Goal: Task Accomplishment & Management: Manage account settings

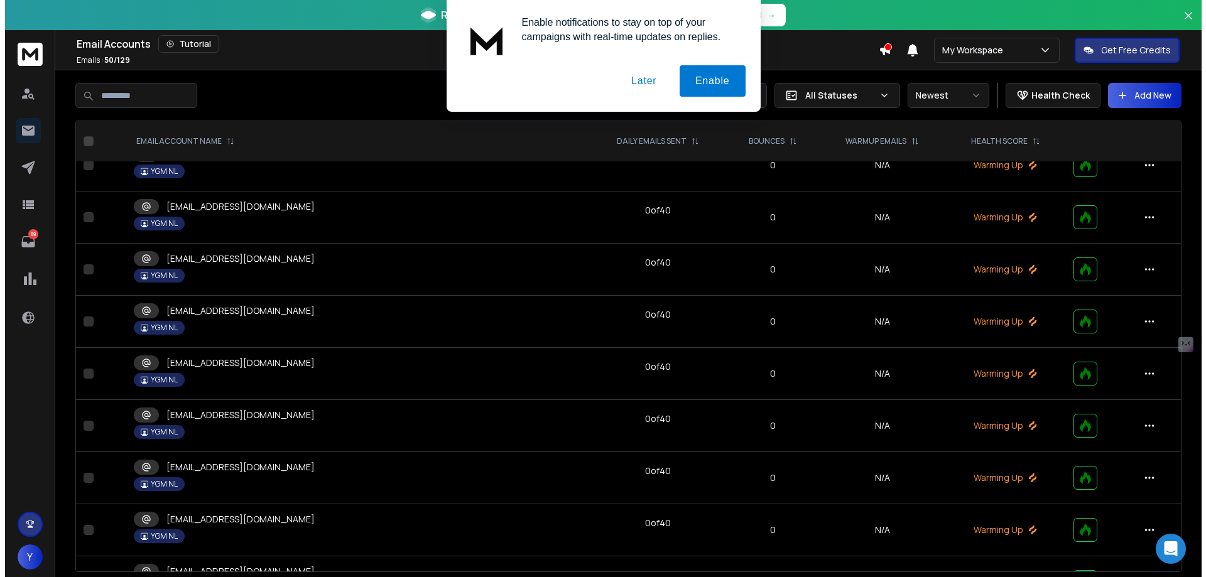
scroll to position [565, 0]
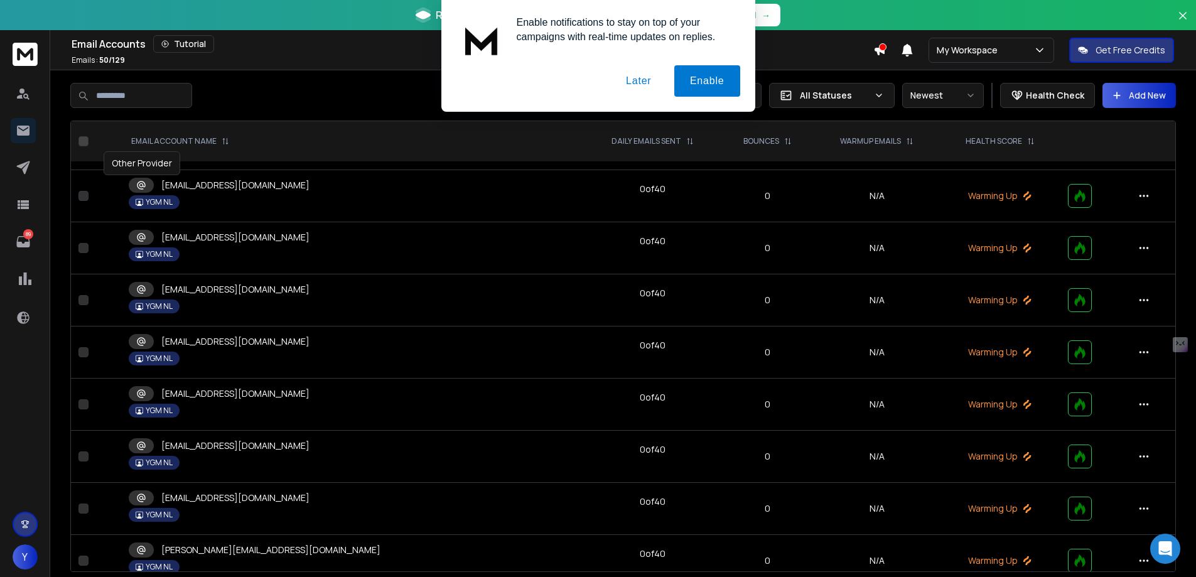
click at [202, 183] on p "[EMAIL_ADDRESS][DOMAIN_NAME]" at bounding box center [235, 185] width 148 height 13
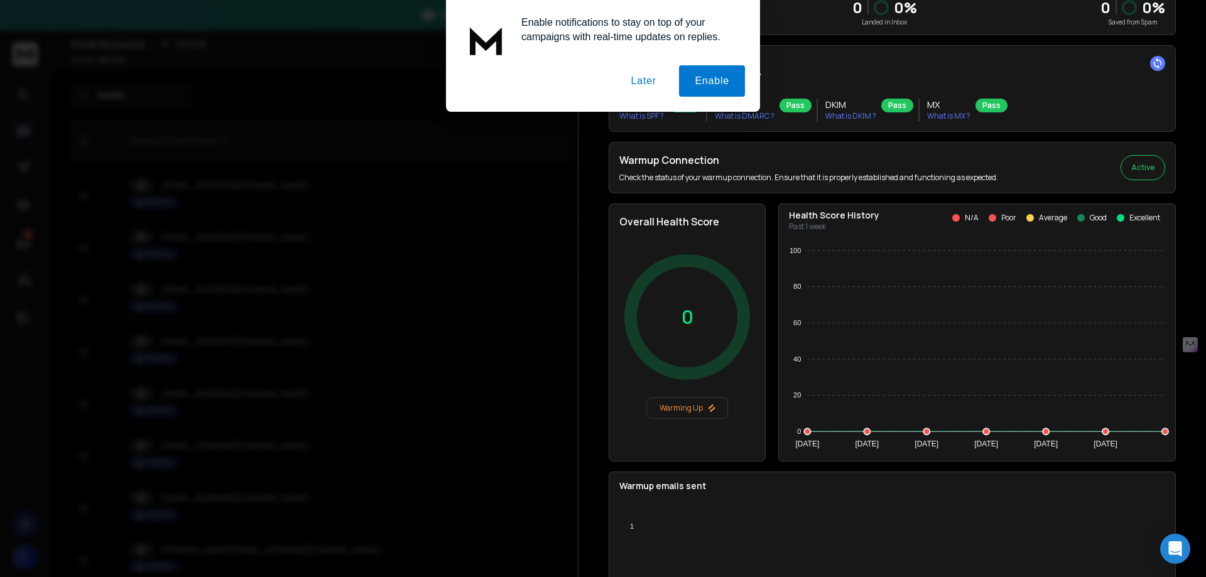
scroll to position [0, 0]
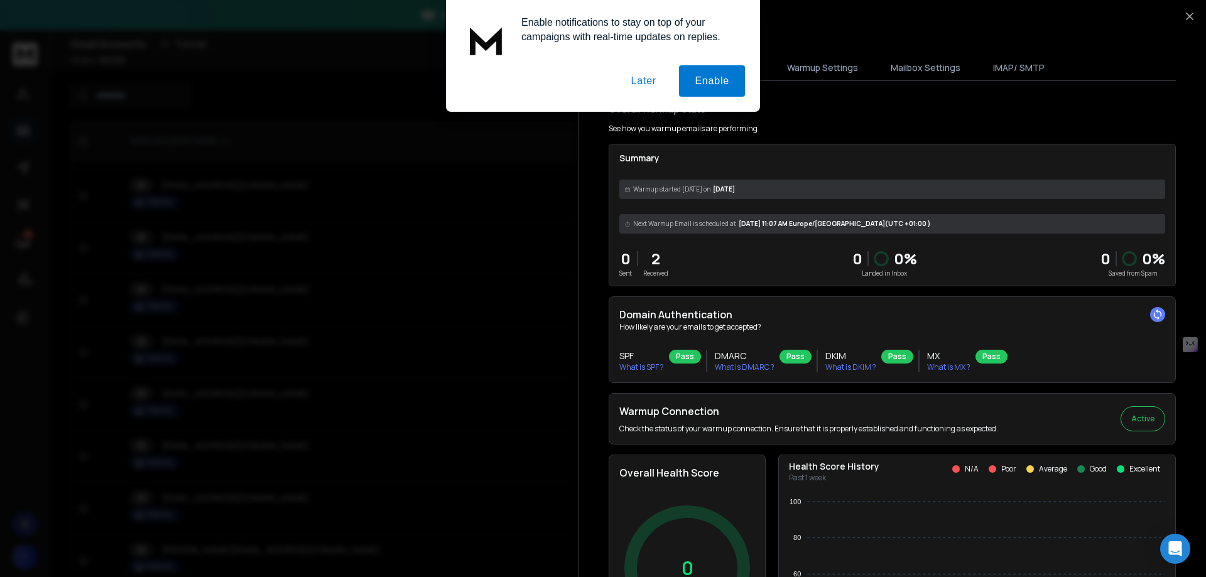
click at [644, 90] on button "Later" at bounding box center [643, 80] width 57 height 31
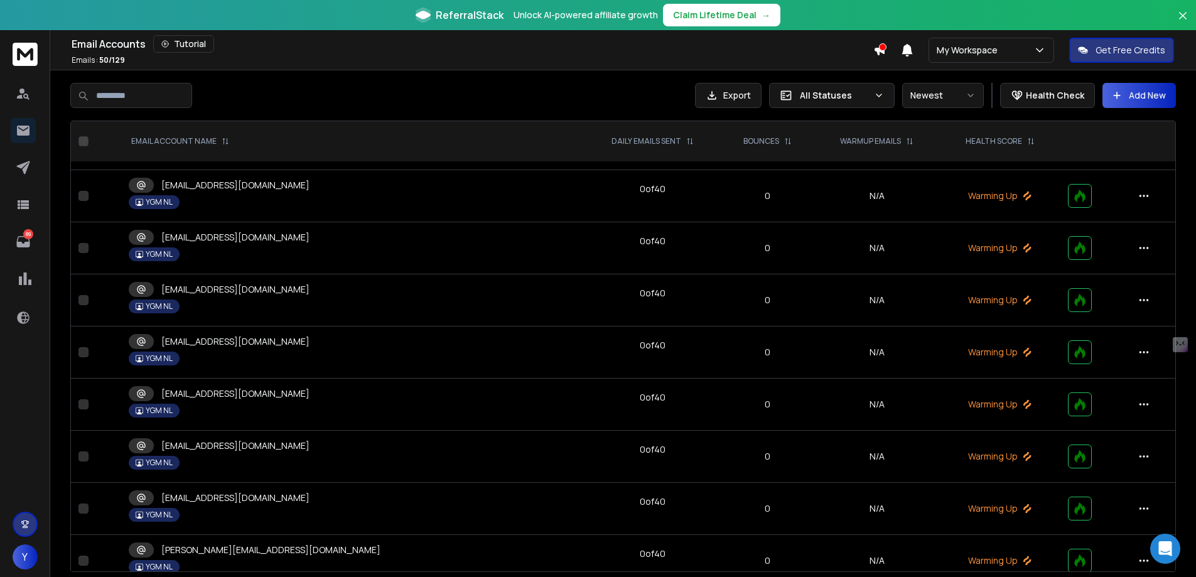
click at [814, 197] on td "N/A" at bounding box center [877, 196] width 126 height 52
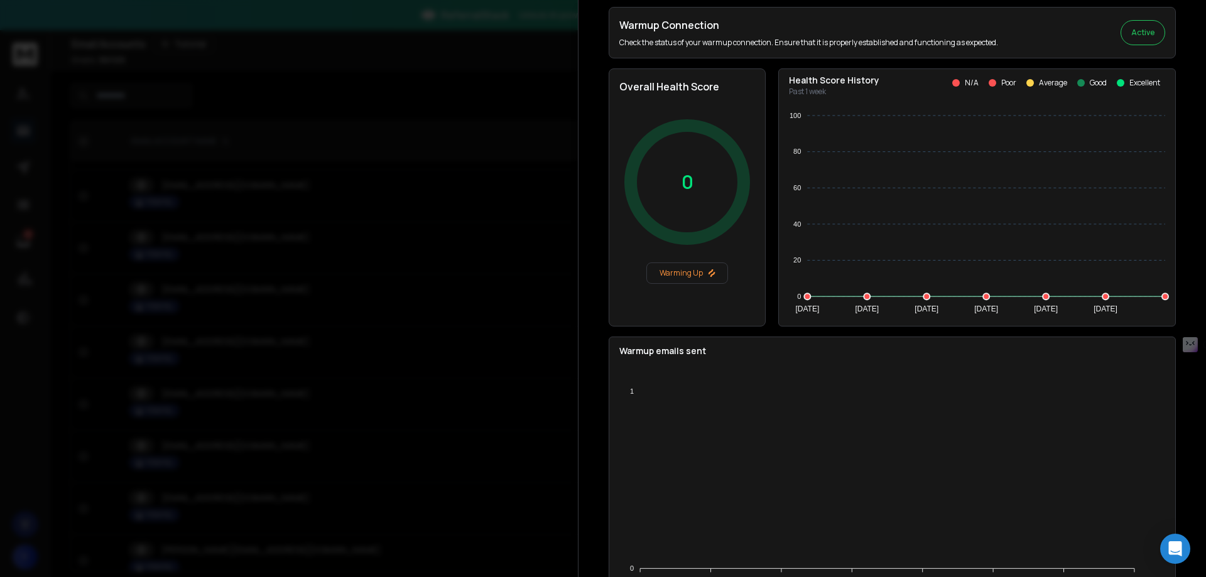
scroll to position [454, 0]
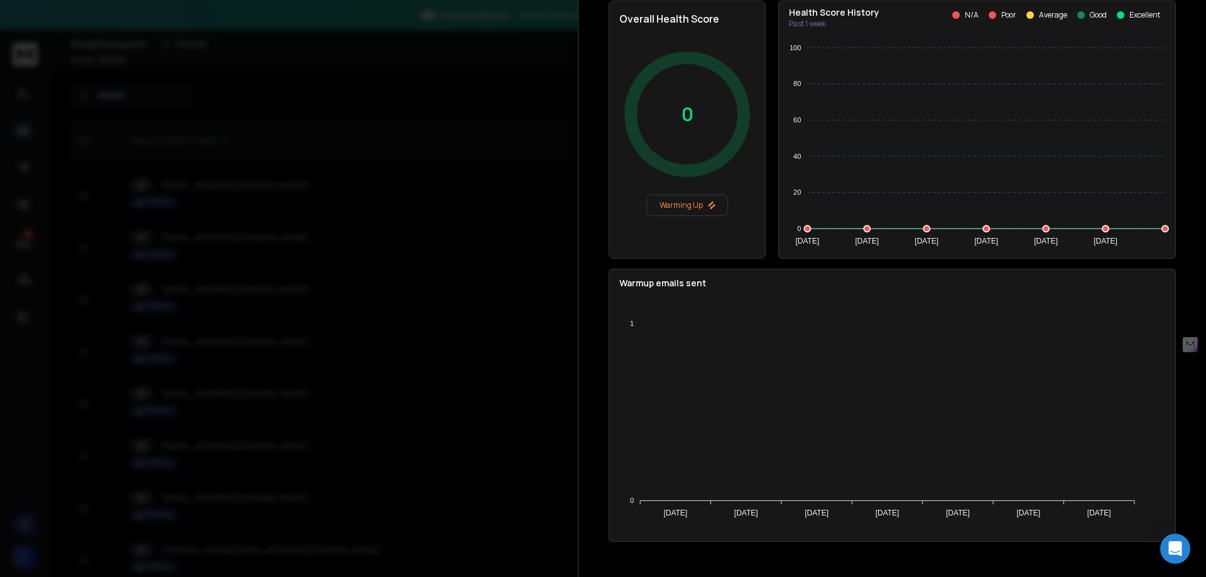
click at [366, 220] on div at bounding box center [603, 288] width 1206 height 577
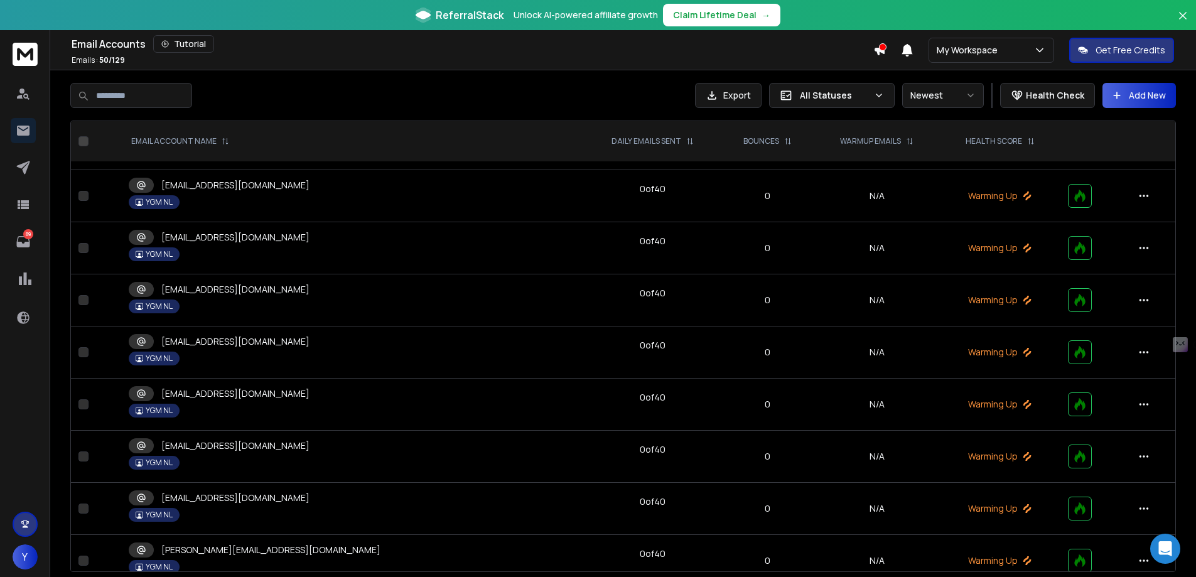
click at [1139, 195] on icon at bounding box center [1144, 195] width 11 height 11
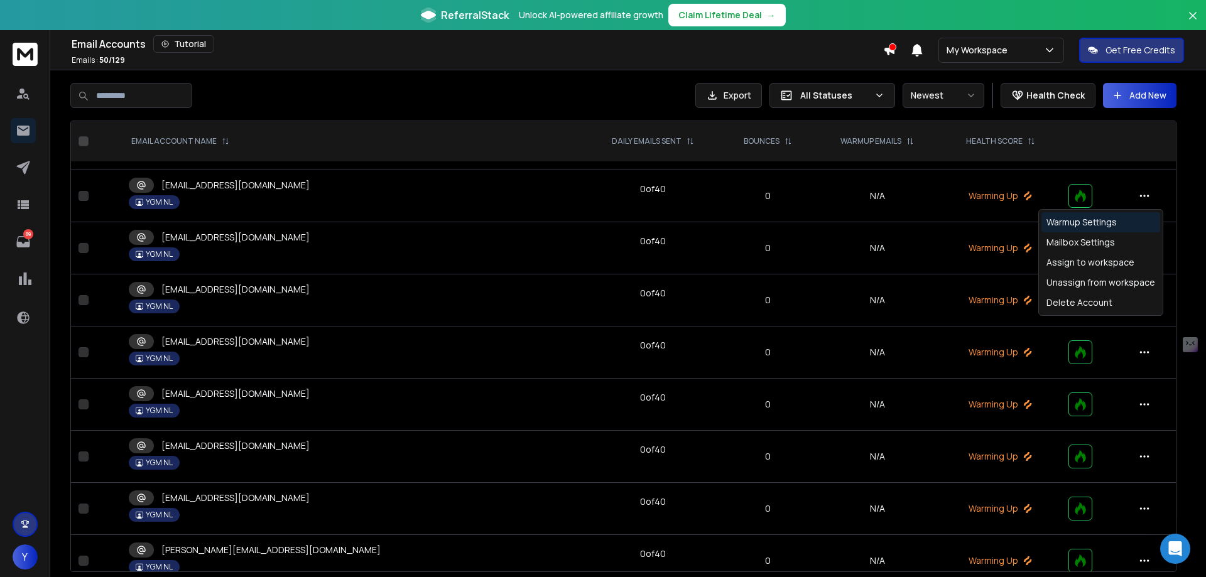
click at [1091, 222] on div "Warmup Settings" at bounding box center [1100, 222] width 119 height 20
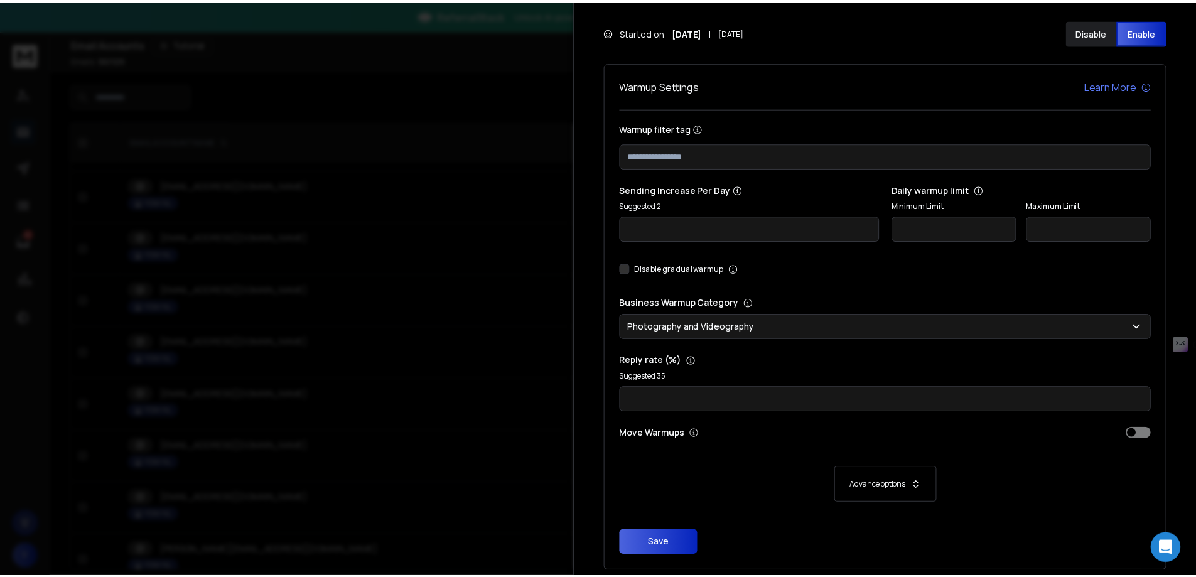
scroll to position [109, 0]
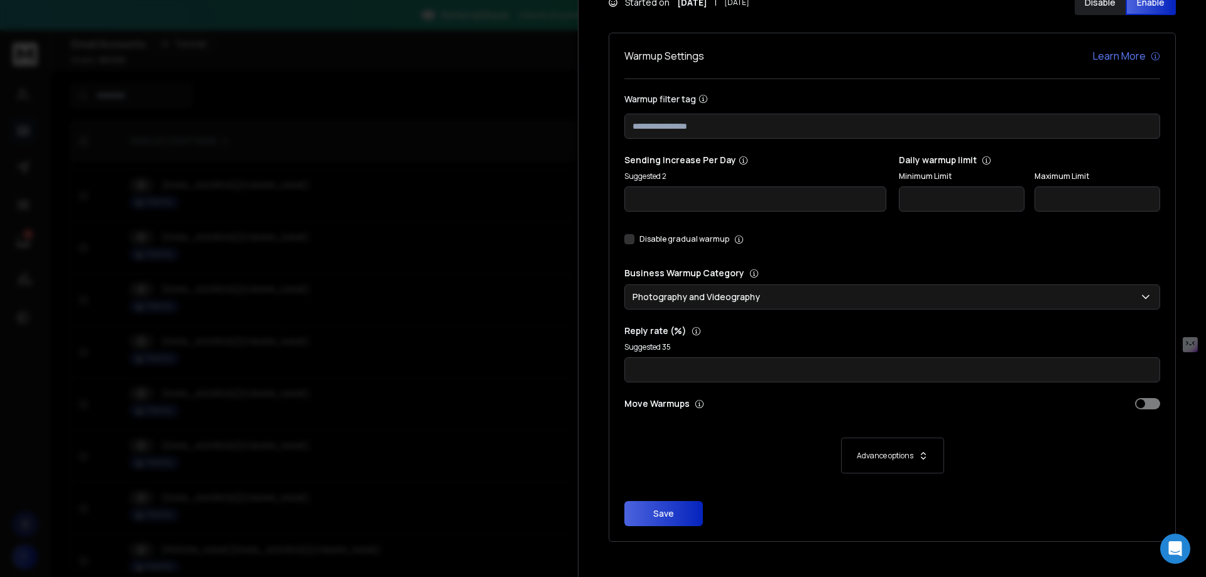
click at [720, 297] on p "Photography and Videography" at bounding box center [698, 297] width 133 height 13
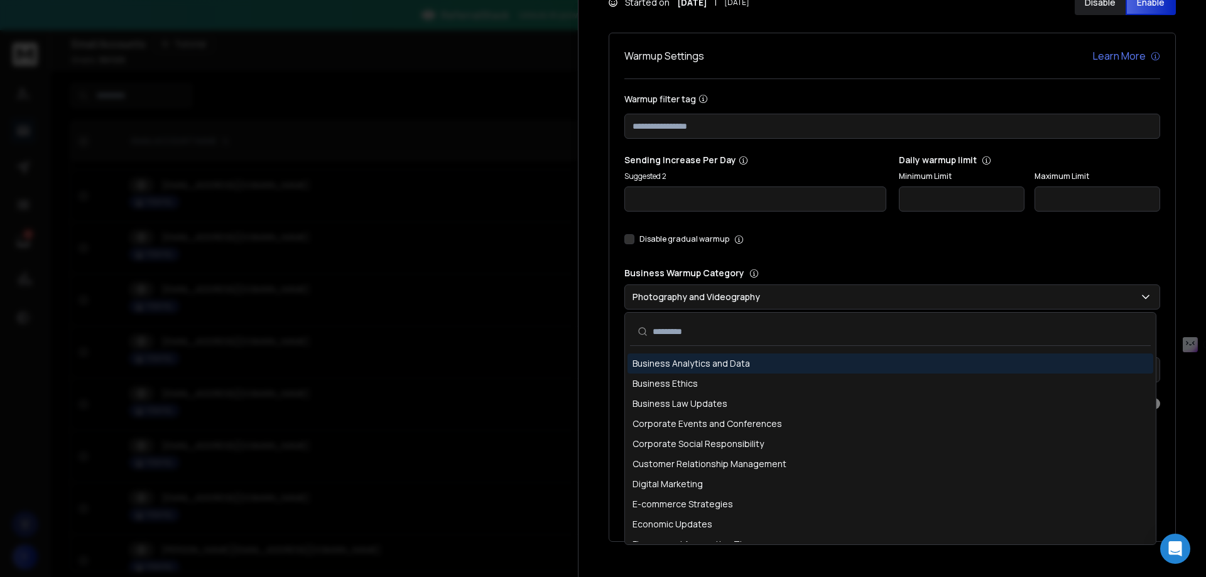
click at [725, 314] on div at bounding box center [890, 332] width 531 height 38
click at [374, 276] on div at bounding box center [603, 288] width 1206 height 577
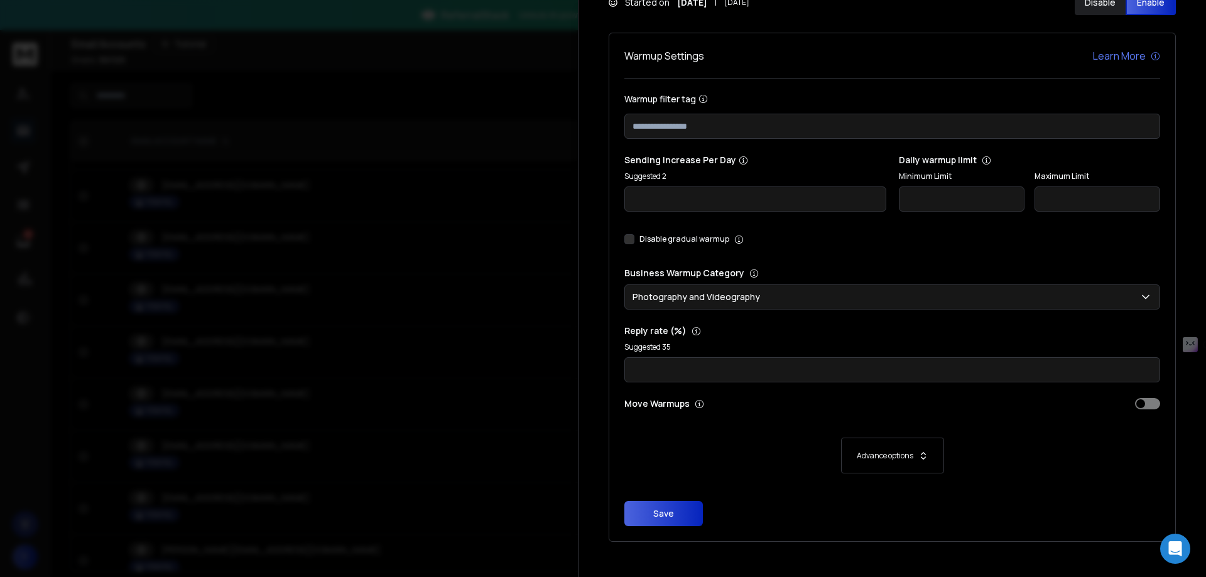
click at [498, 325] on div at bounding box center [603, 288] width 1206 height 577
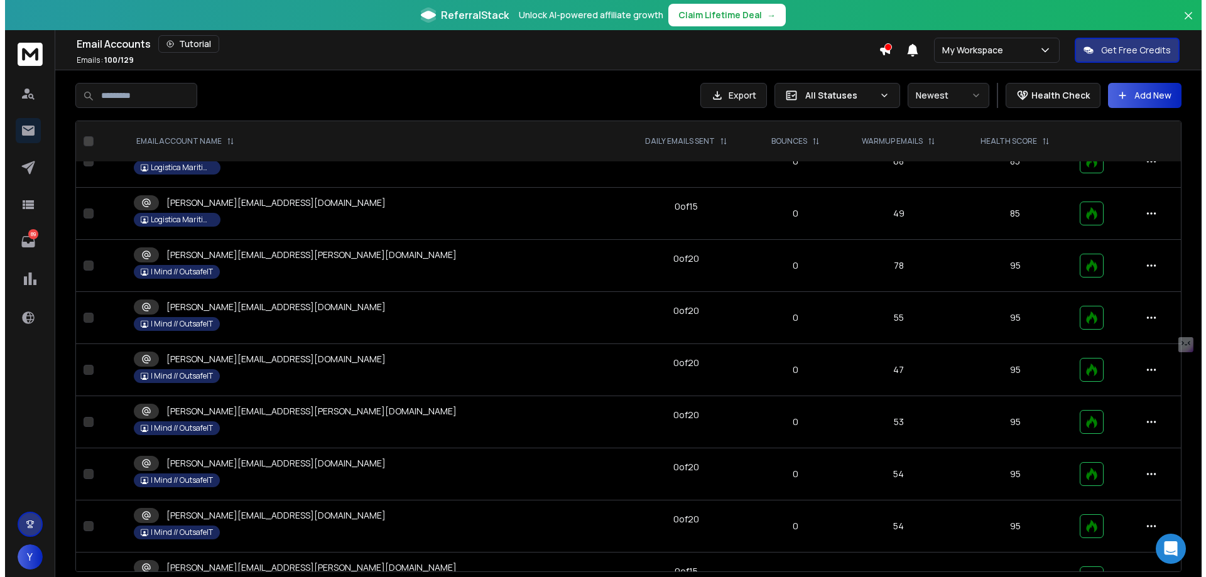
scroll to position [2575, 0]
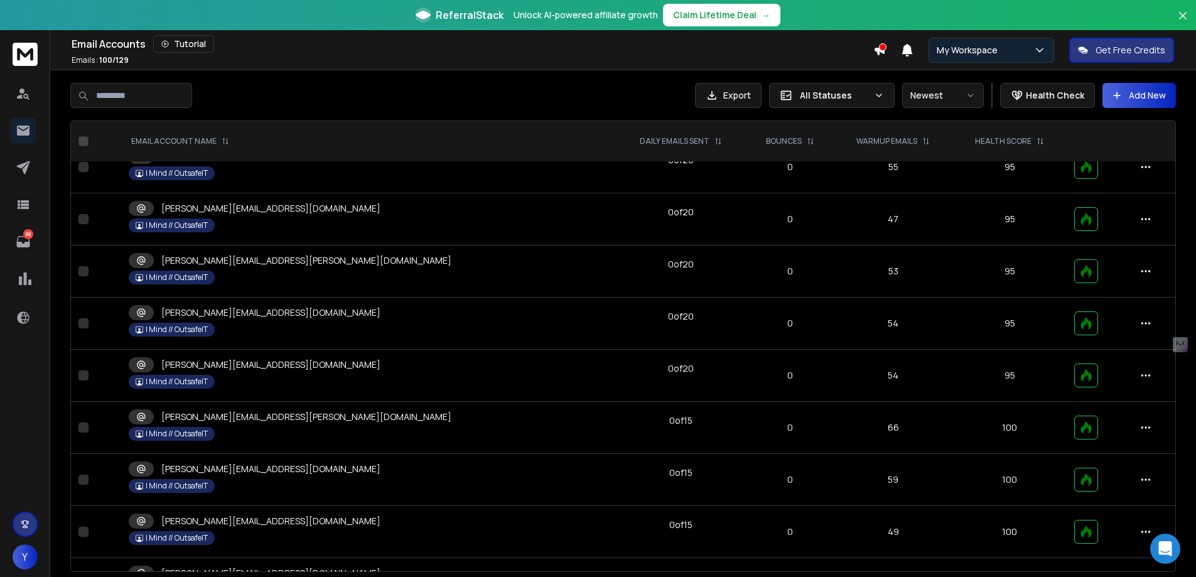
click at [984, 52] on p "My Workspace" at bounding box center [970, 50] width 66 height 13
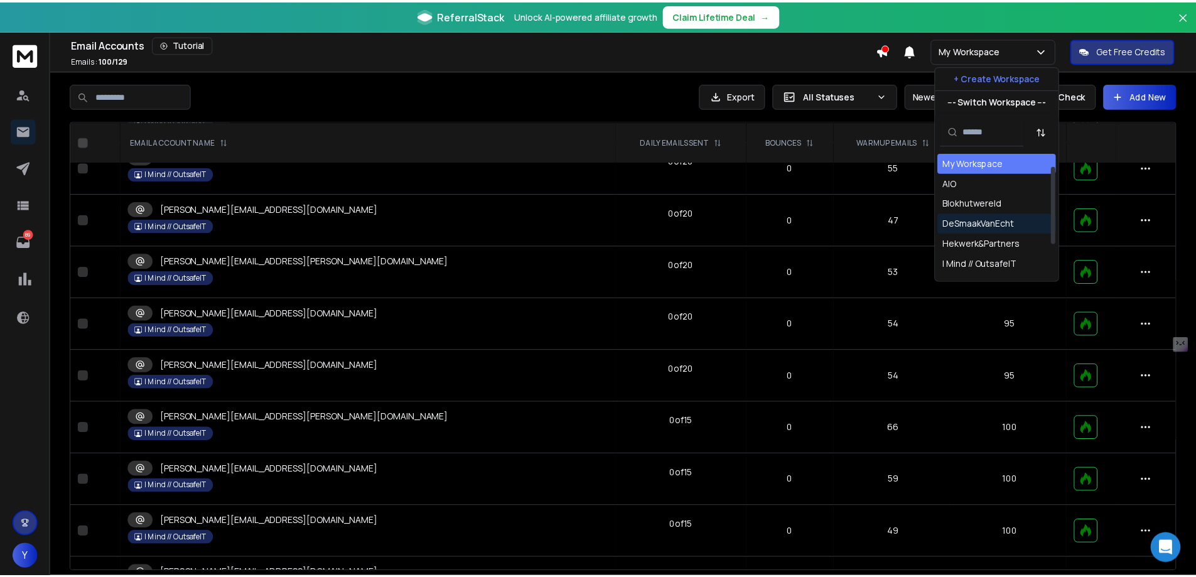
scroll to position [75, 0]
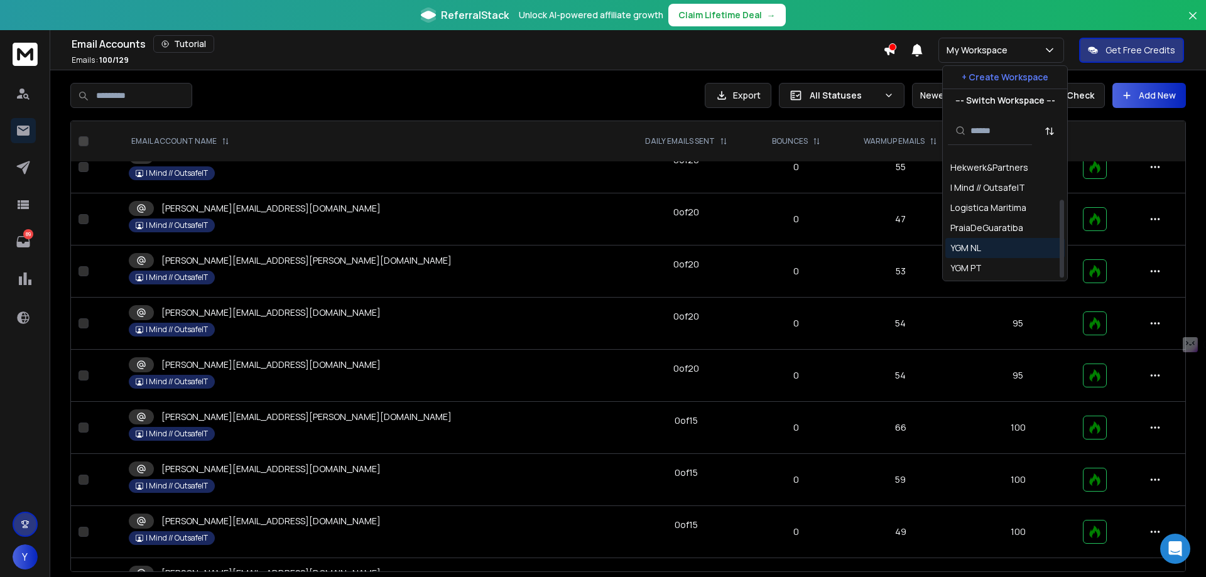
click at [982, 250] on div "YGM NL" at bounding box center [1004, 248] width 119 height 20
